Goal: Task Accomplishment & Management: Manage account settings

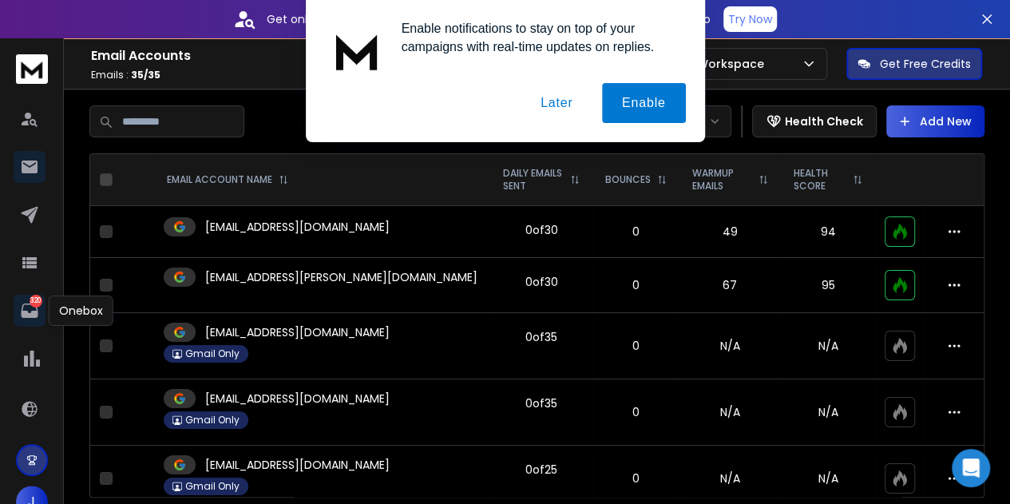
click at [27, 306] on icon at bounding box center [29, 310] width 19 height 19
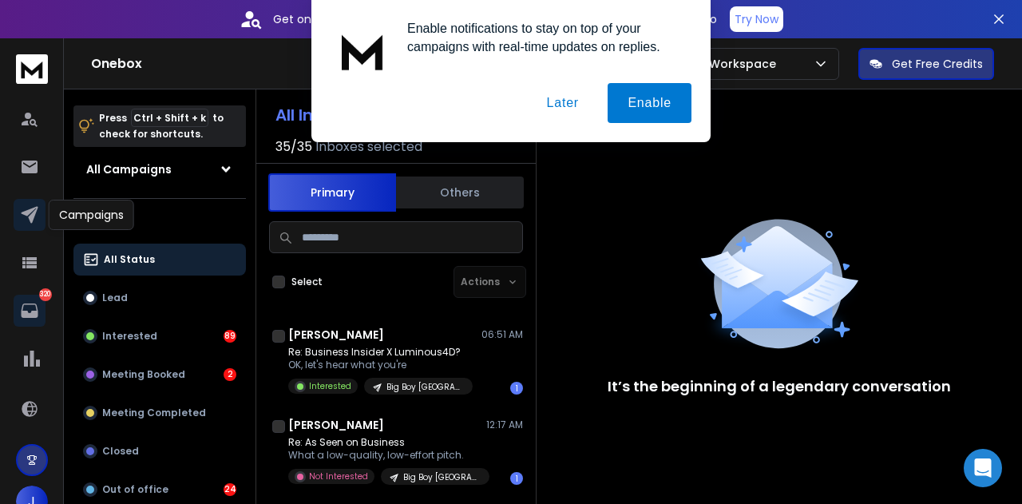
click at [29, 212] on icon at bounding box center [29, 214] width 17 height 17
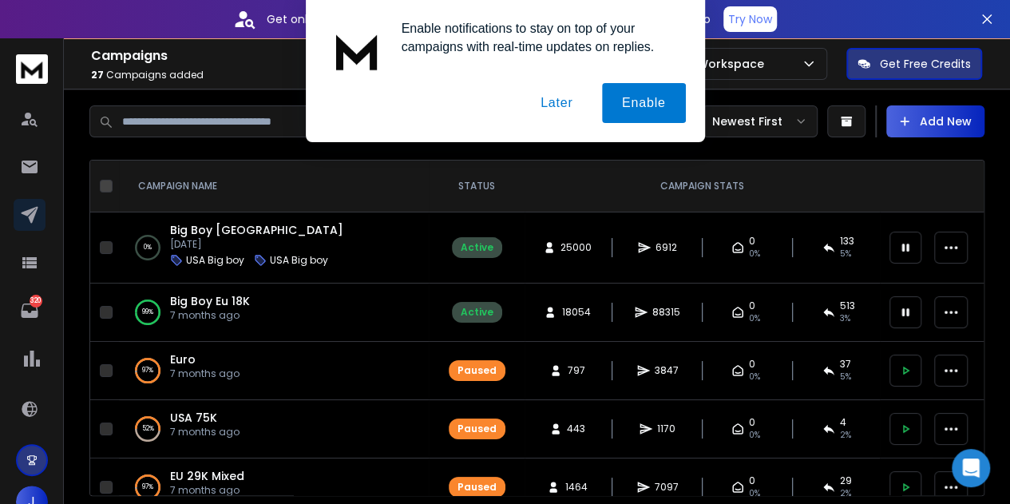
click at [568, 101] on button "Later" at bounding box center [556, 103] width 72 height 40
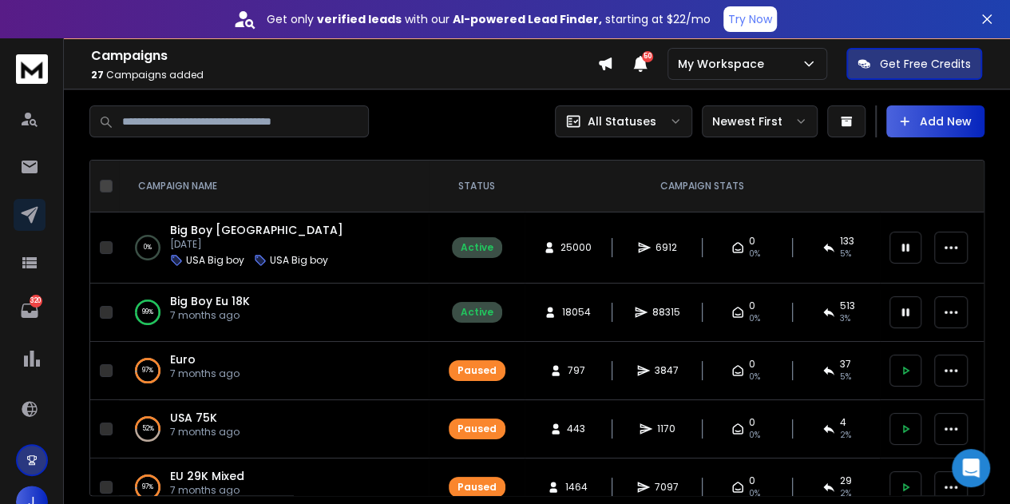
click at [484, 243] on div "Active" at bounding box center [476, 247] width 33 height 13
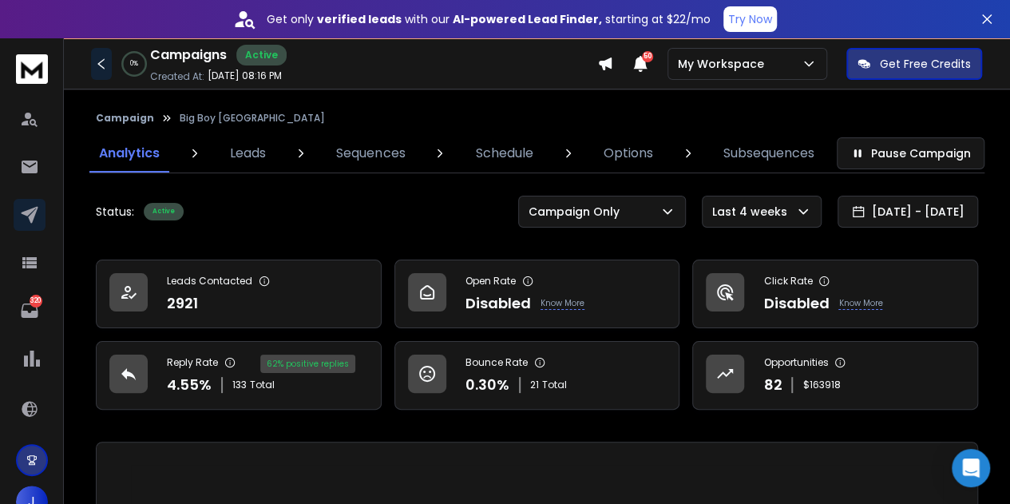
click at [99, 58] on icon at bounding box center [101, 64] width 14 height 14
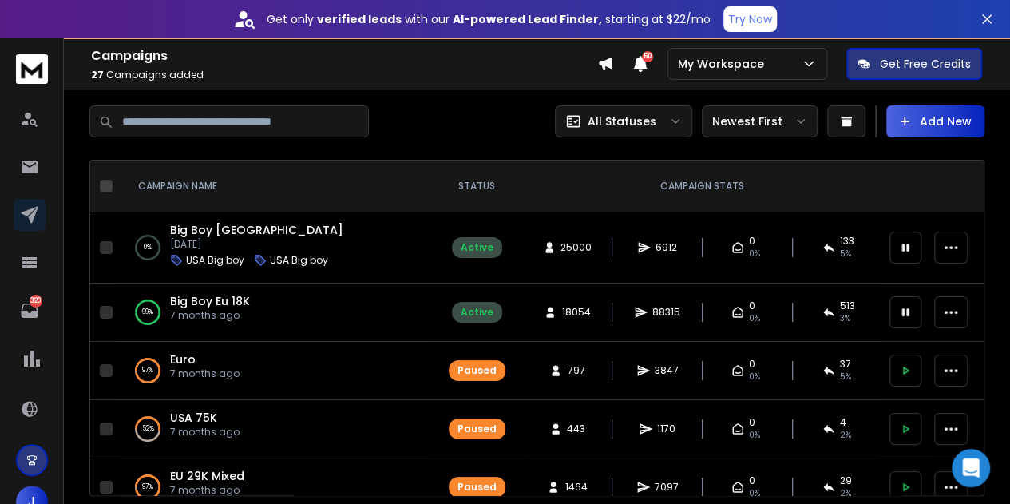
click at [105, 247] on button "button" at bounding box center [106, 247] width 13 height 13
click at [107, 315] on button "button" at bounding box center [106, 312] width 13 height 13
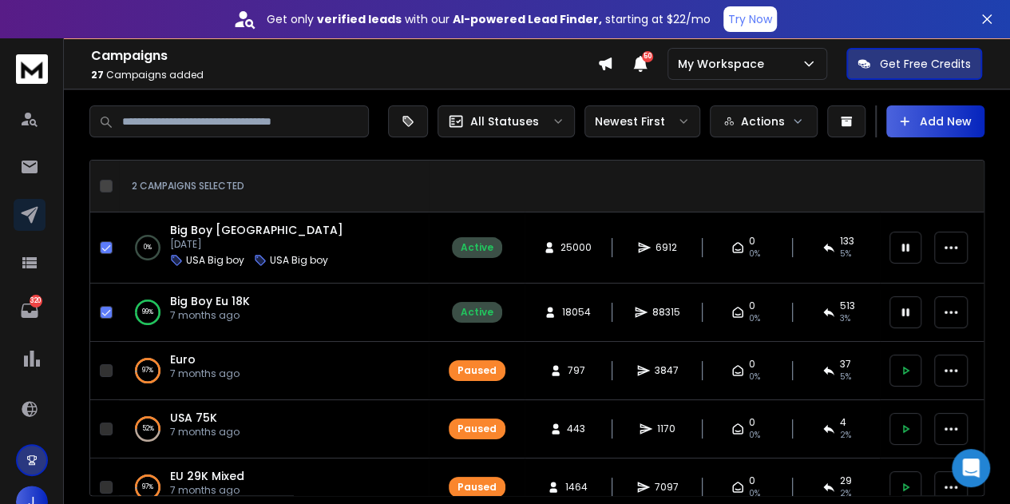
click at [902, 244] on icon at bounding box center [905, 247] width 7 height 8
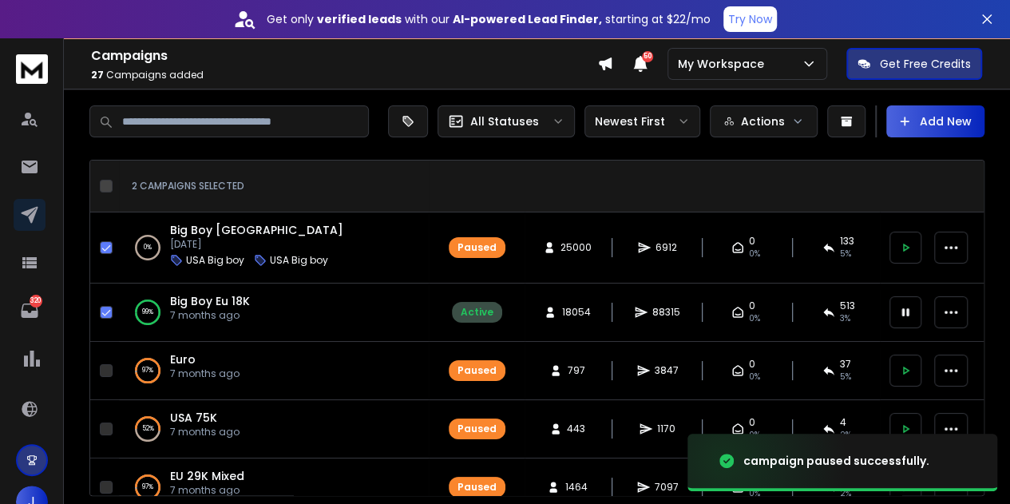
click at [902, 312] on icon at bounding box center [905, 312] width 7 height 8
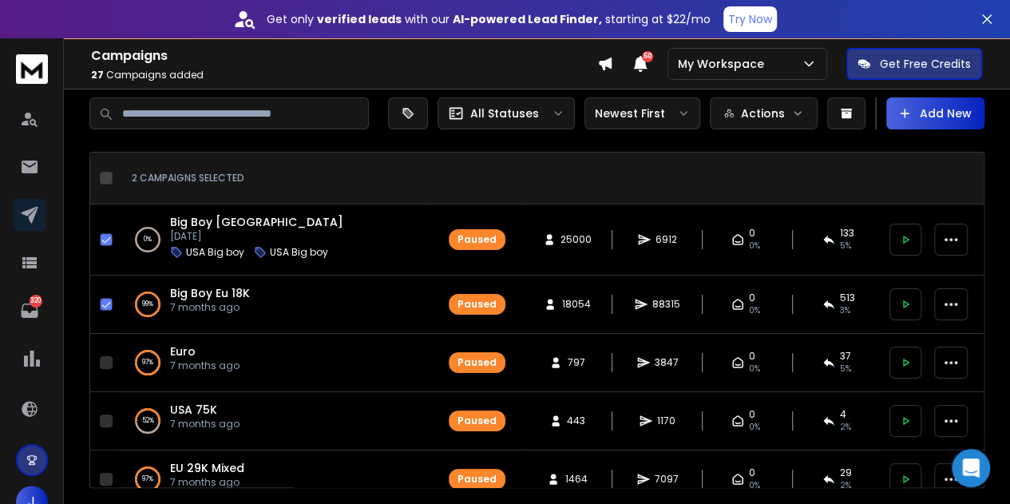
click at [436, 57] on h1 "Campaigns" at bounding box center [344, 55] width 506 height 19
click at [22, 310] on icon at bounding box center [29, 310] width 17 height 14
